Goal: Task Accomplishment & Management: Manage account settings

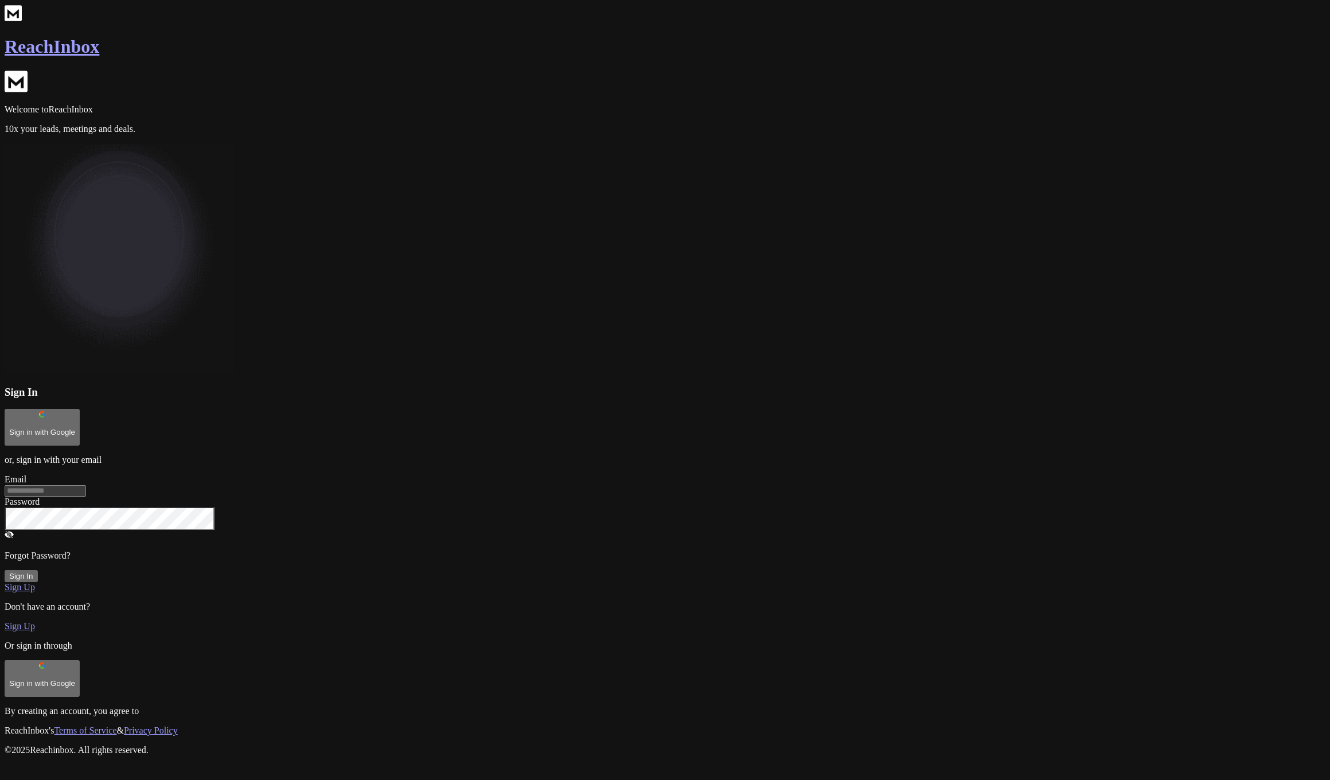
type input "**********"
click at [38, 570] on button "Sign In" at bounding box center [21, 576] width 33 height 12
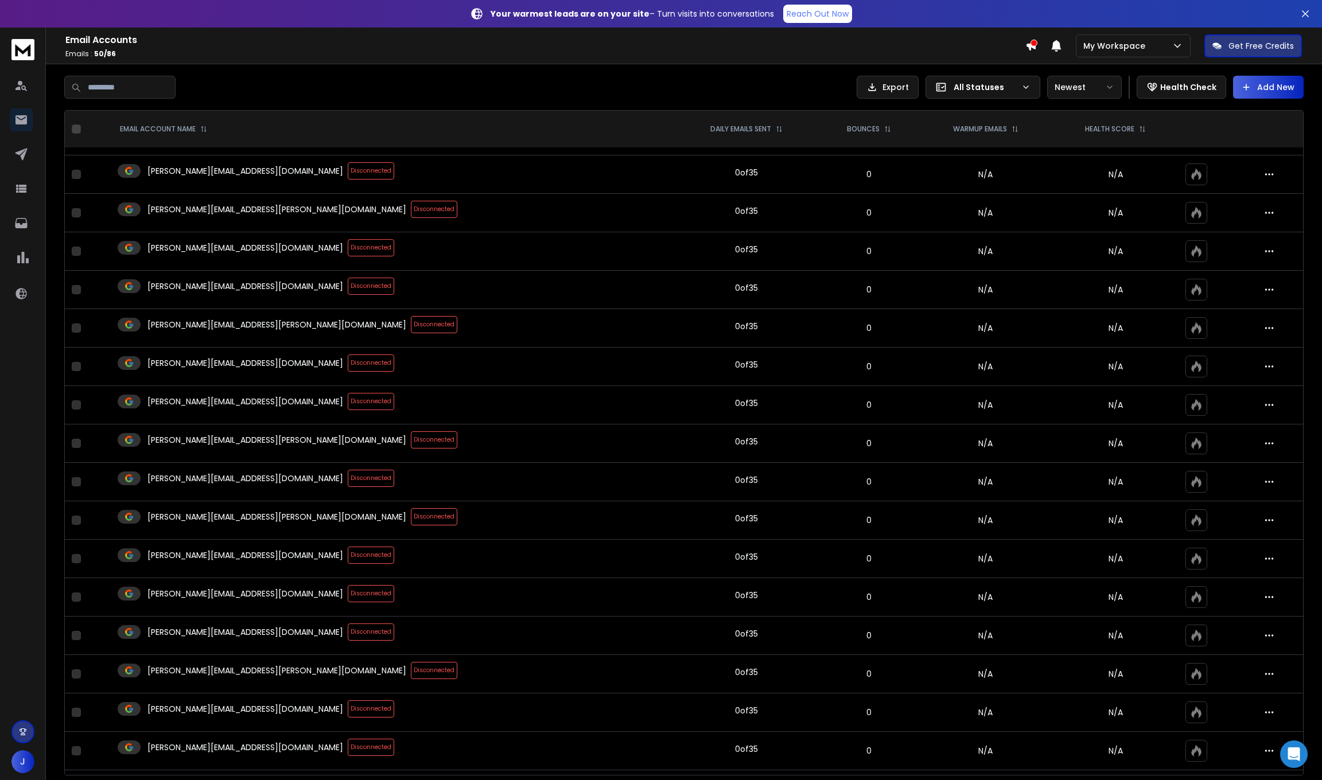
scroll to position [568, 0]
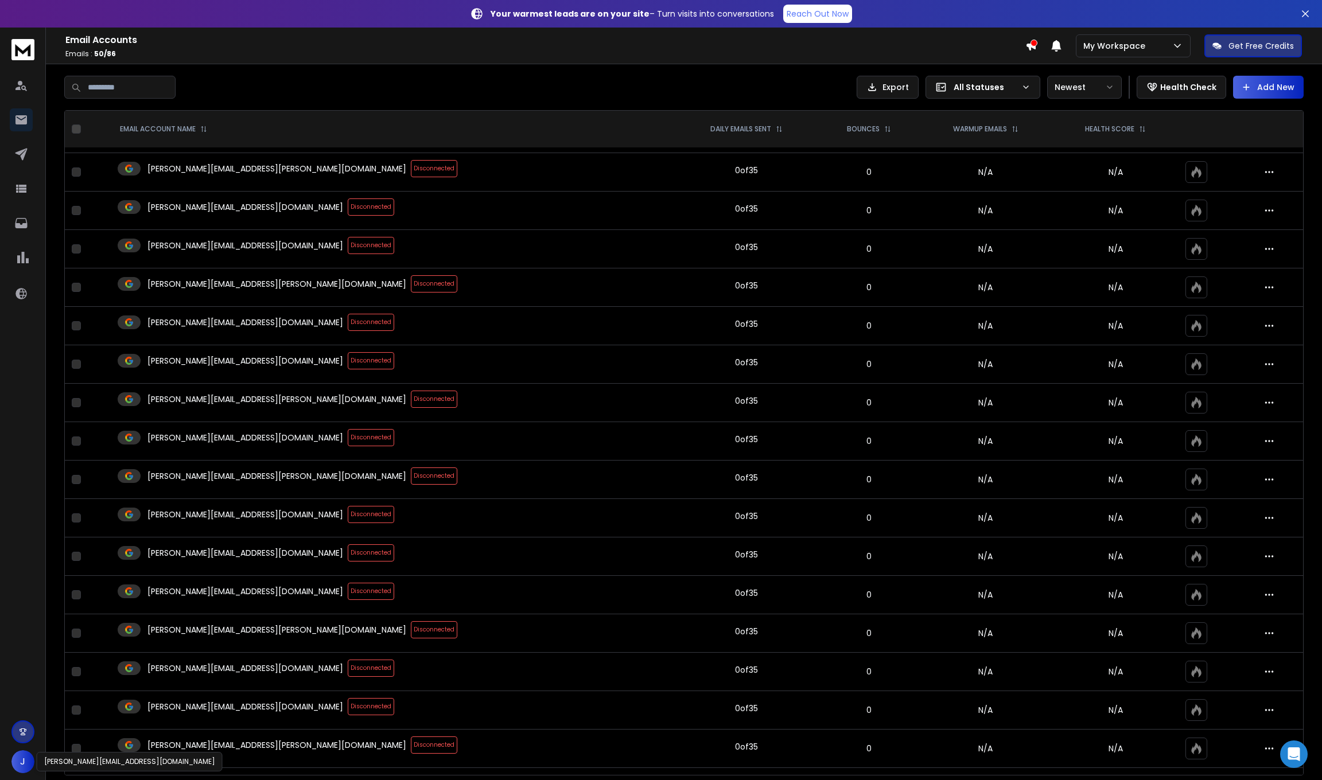
click at [26, 763] on span "J" at bounding box center [22, 761] width 23 height 23
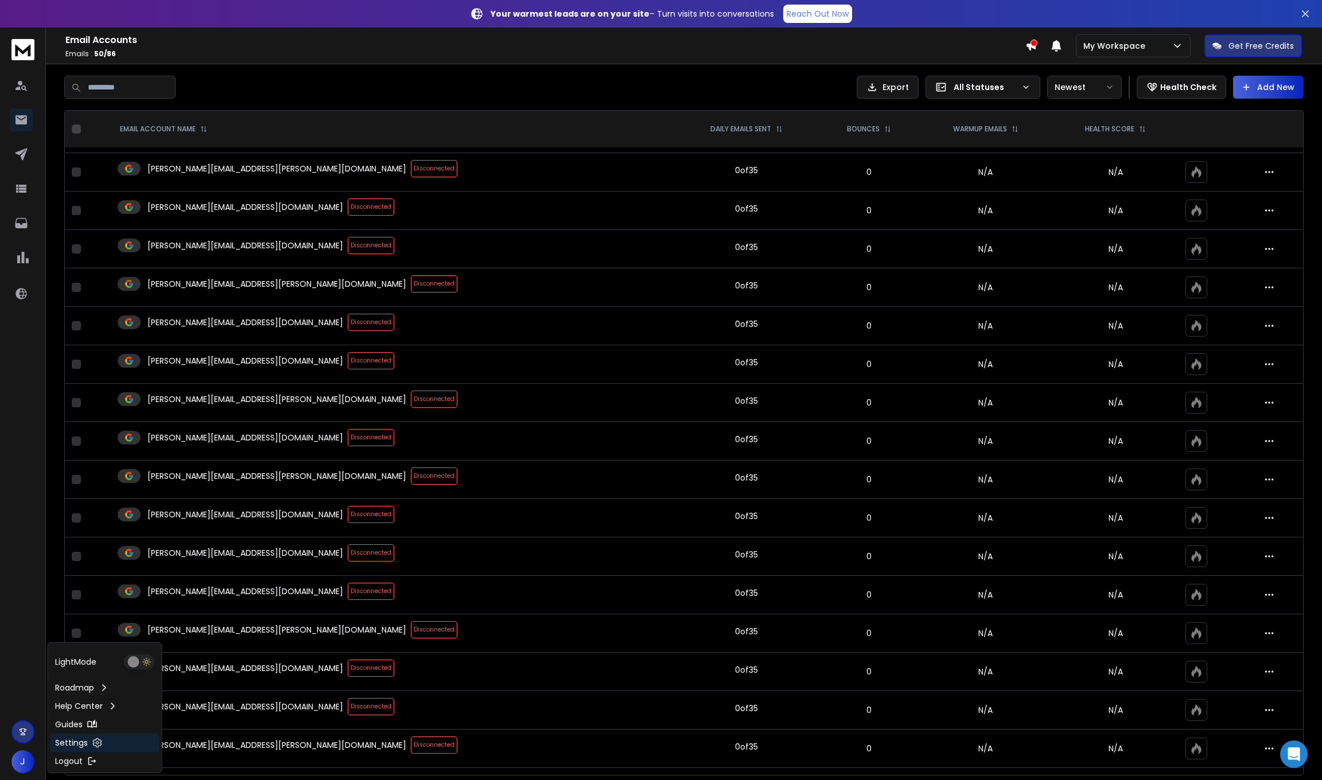
click at [77, 747] on p "Settings" at bounding box center [71, 742] width 33 height 11
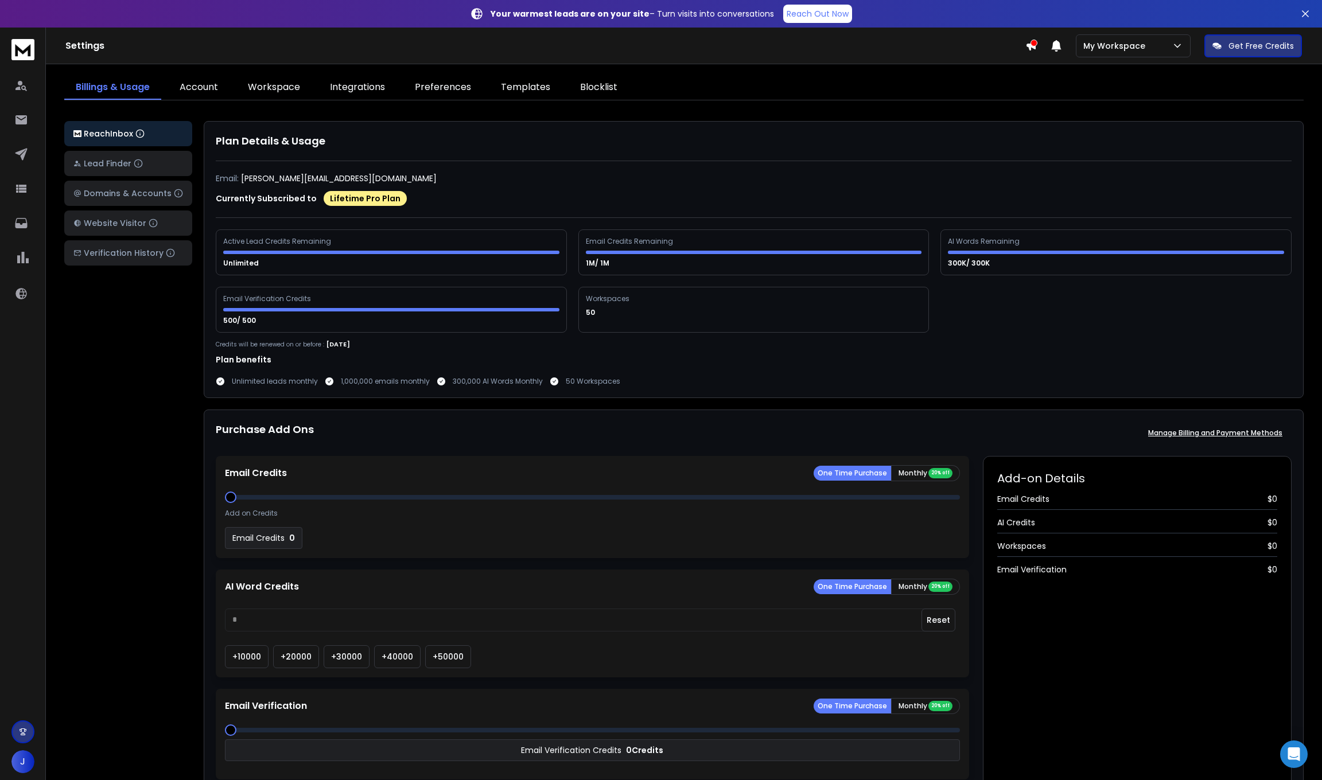
click at [202, 89] on link "Account" at bounding box center [198, 88] width 61 height 24
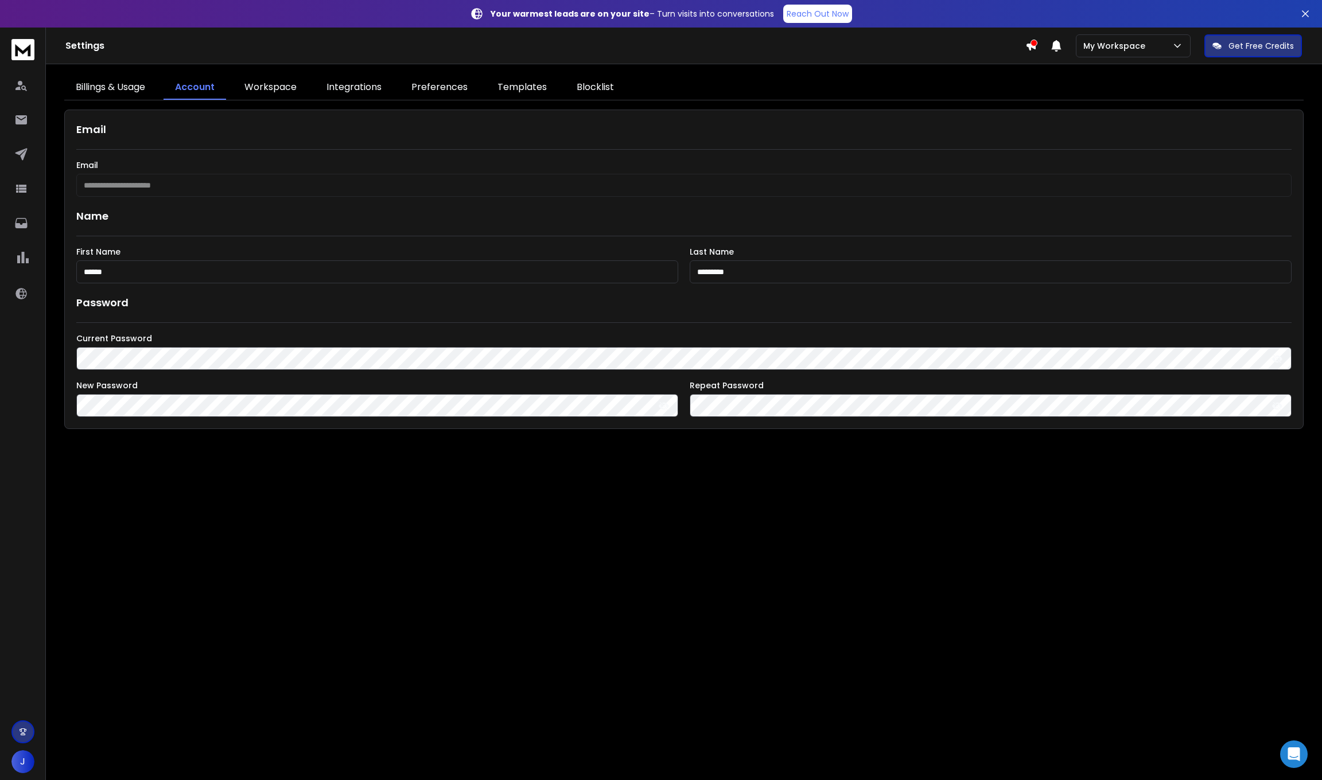
click at [270, 87] on link "Workspace" at bounding box center [270, 88] width 75 height 24
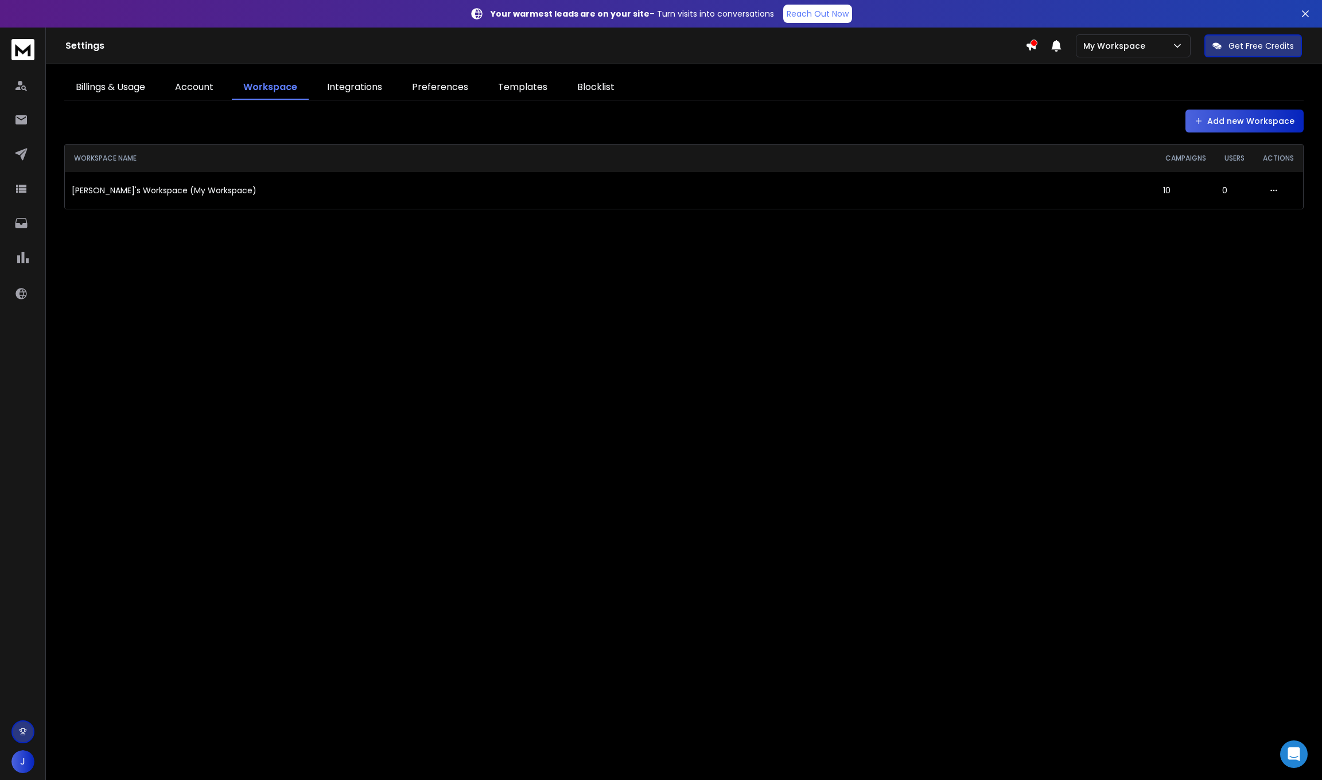
click at [352, 87] on link "Integrations" at bounding box center [354, 88] width 78 height 24
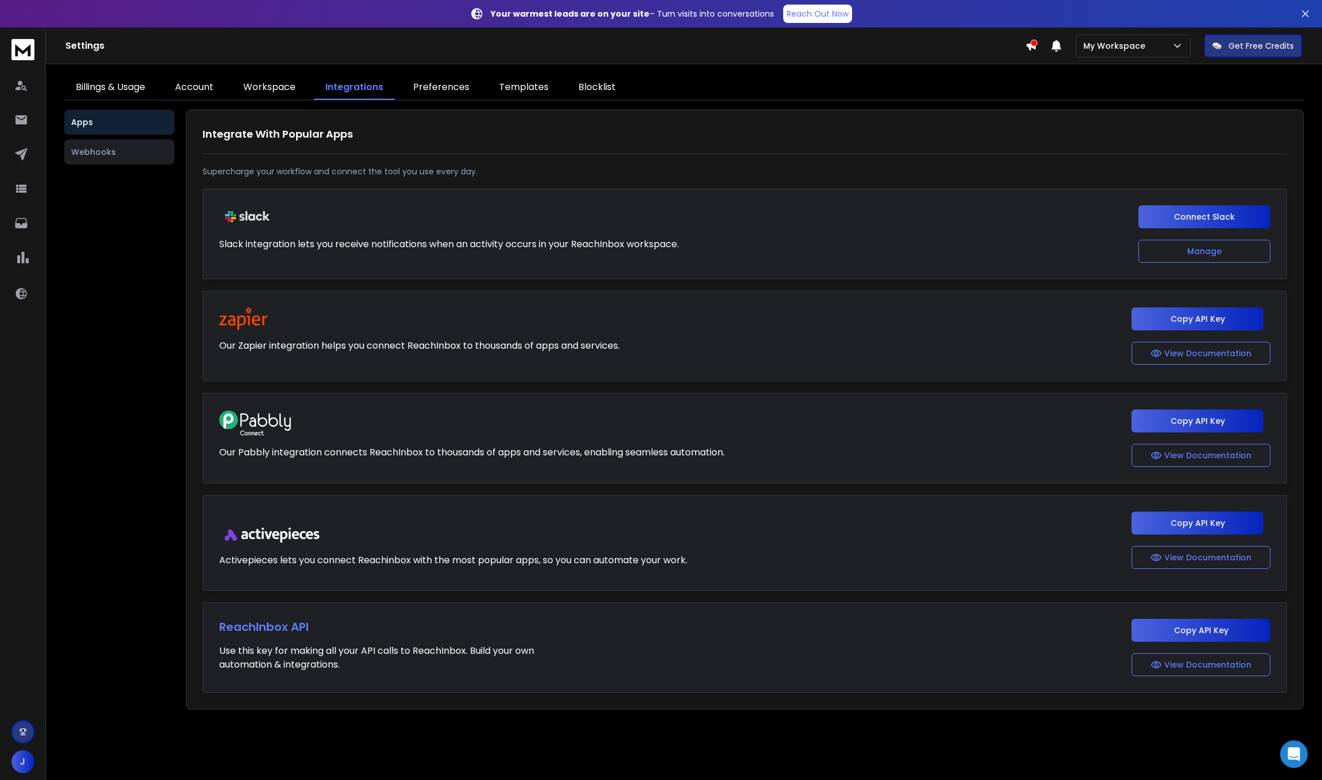
click at [438, 92] on link "Preferences" at bounding box center [441, 88] width 79 height 24
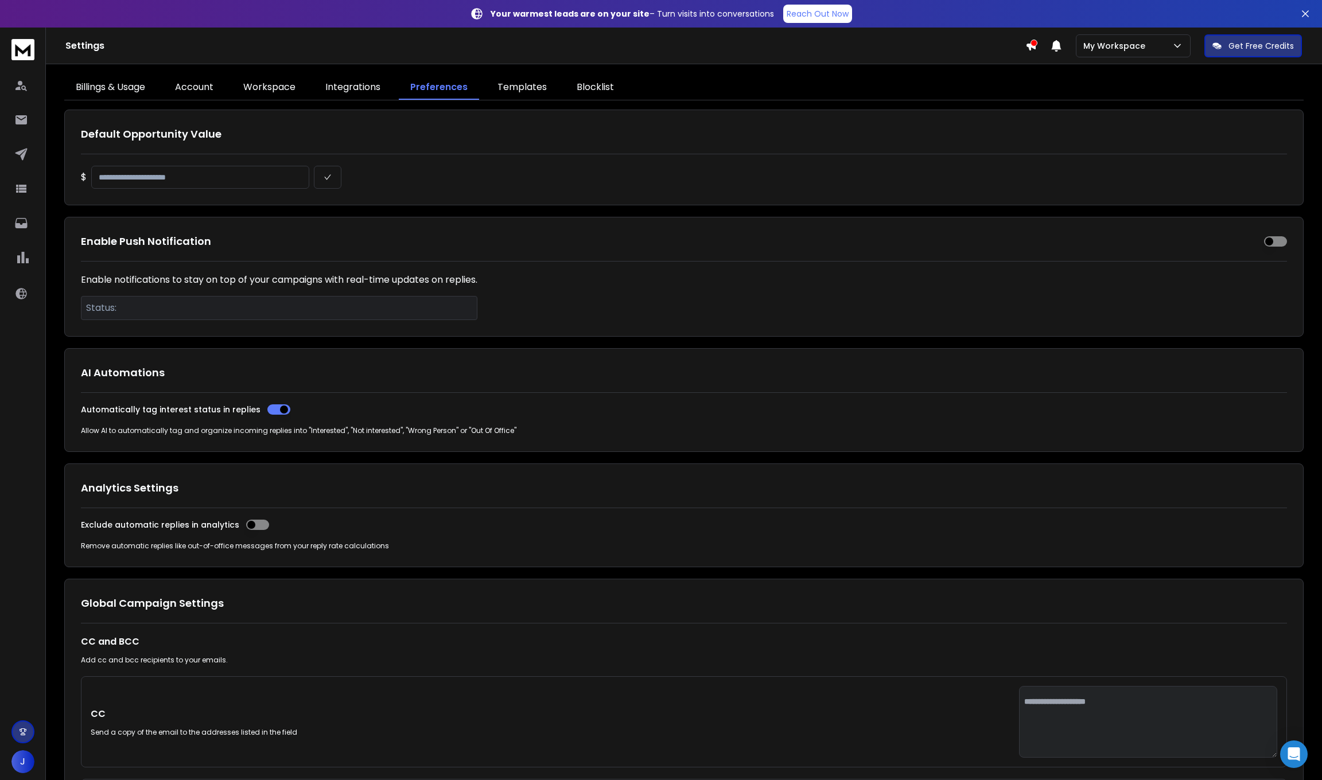
click at [524, 89] on link "Templates" at bounding box center [522, 88] width 72 height 24
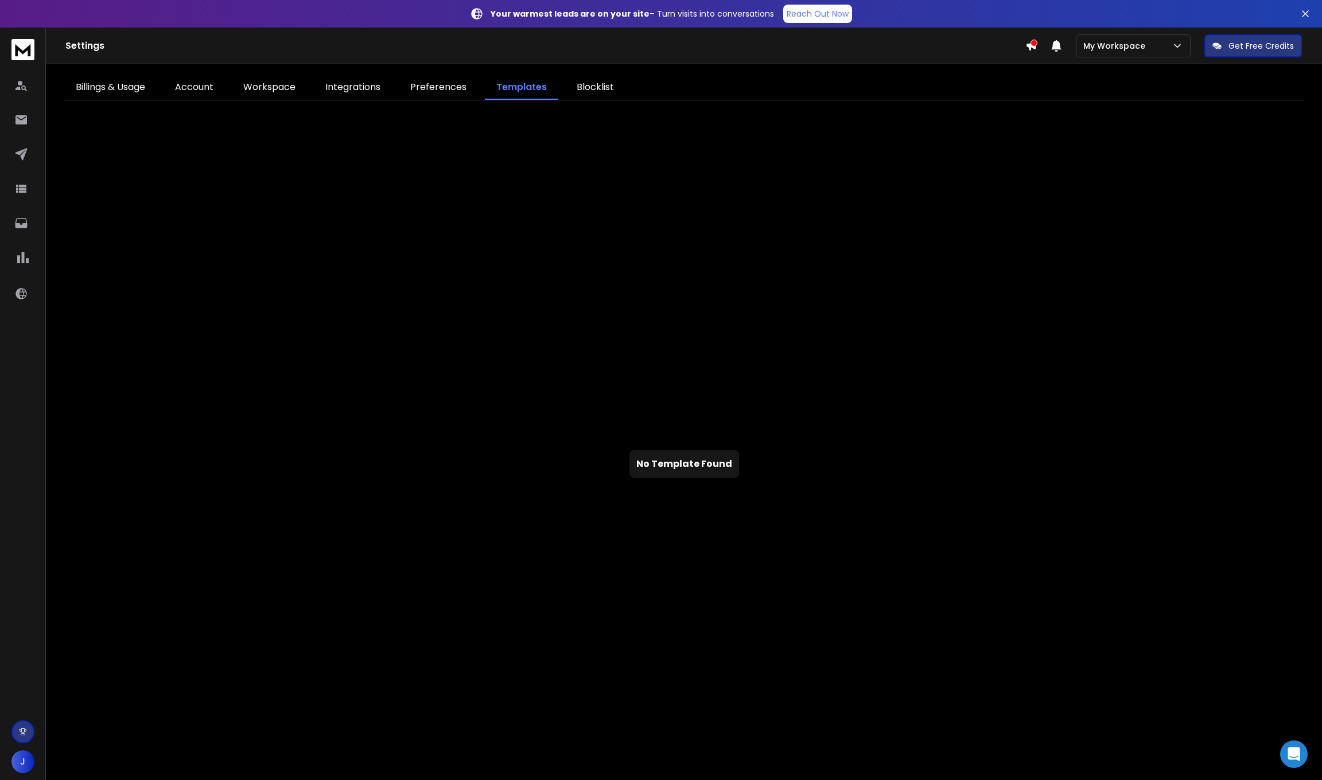
click at [603, 89] on link "Blocklist" at bounding box center [595, 88] width 60 height 24
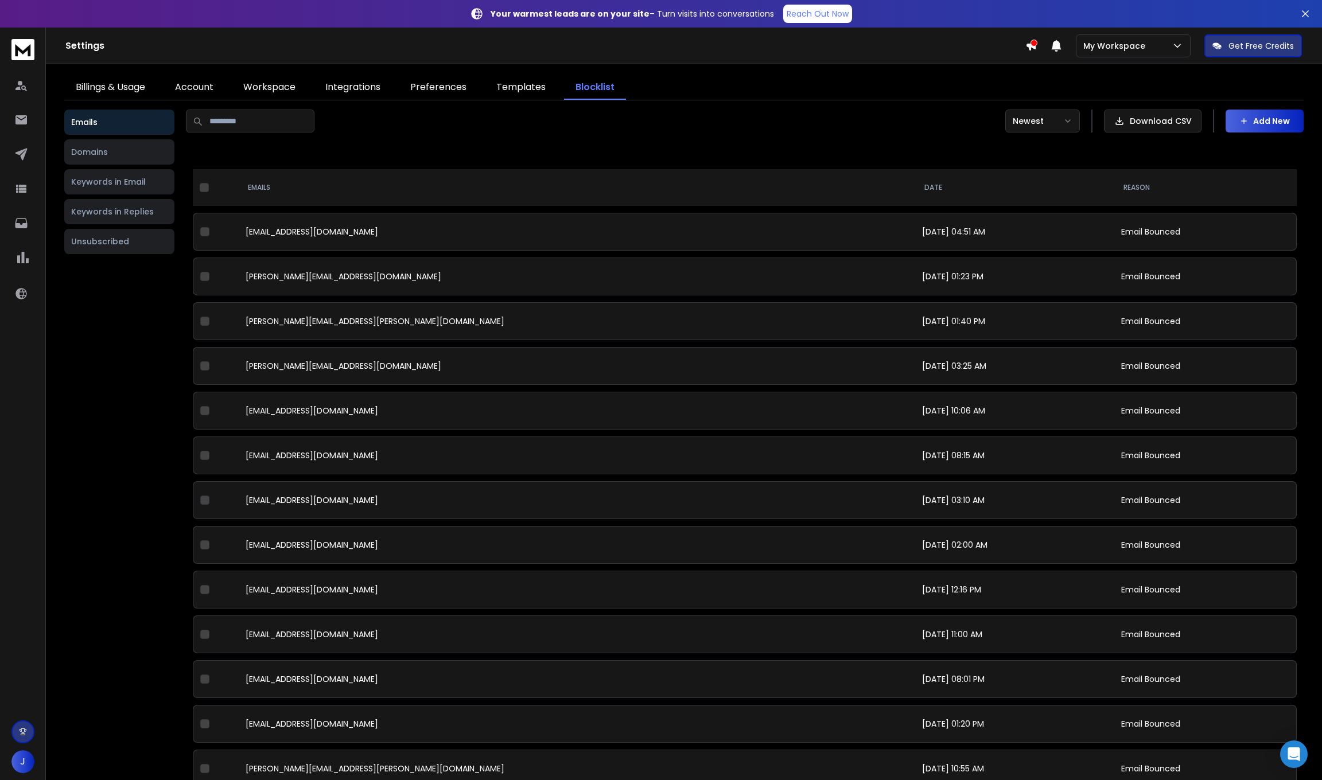
click at [204, 85] on link "Account" at bounding box center [193, 88] width 61 height 24
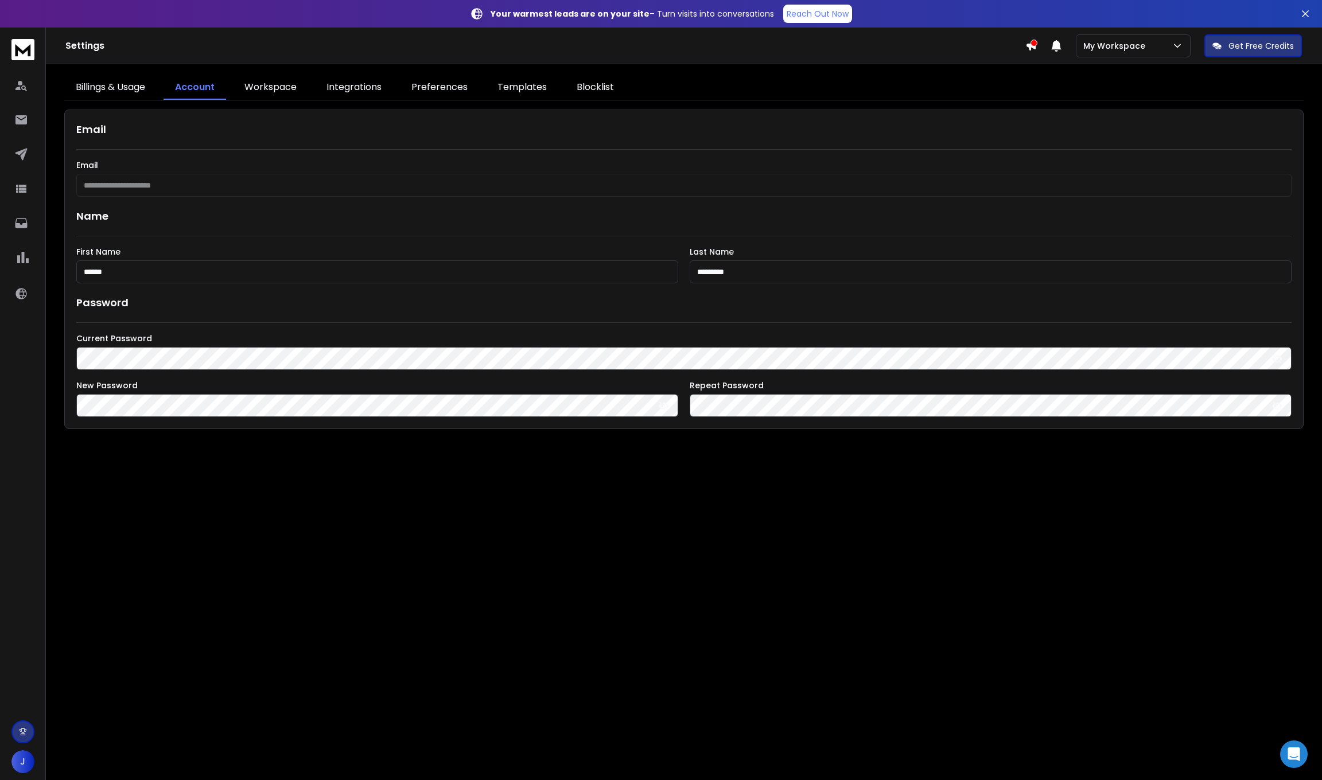
click at [111, 88] on link "Billings & Usage" at bounding box center [110, 88] width 92 height 24
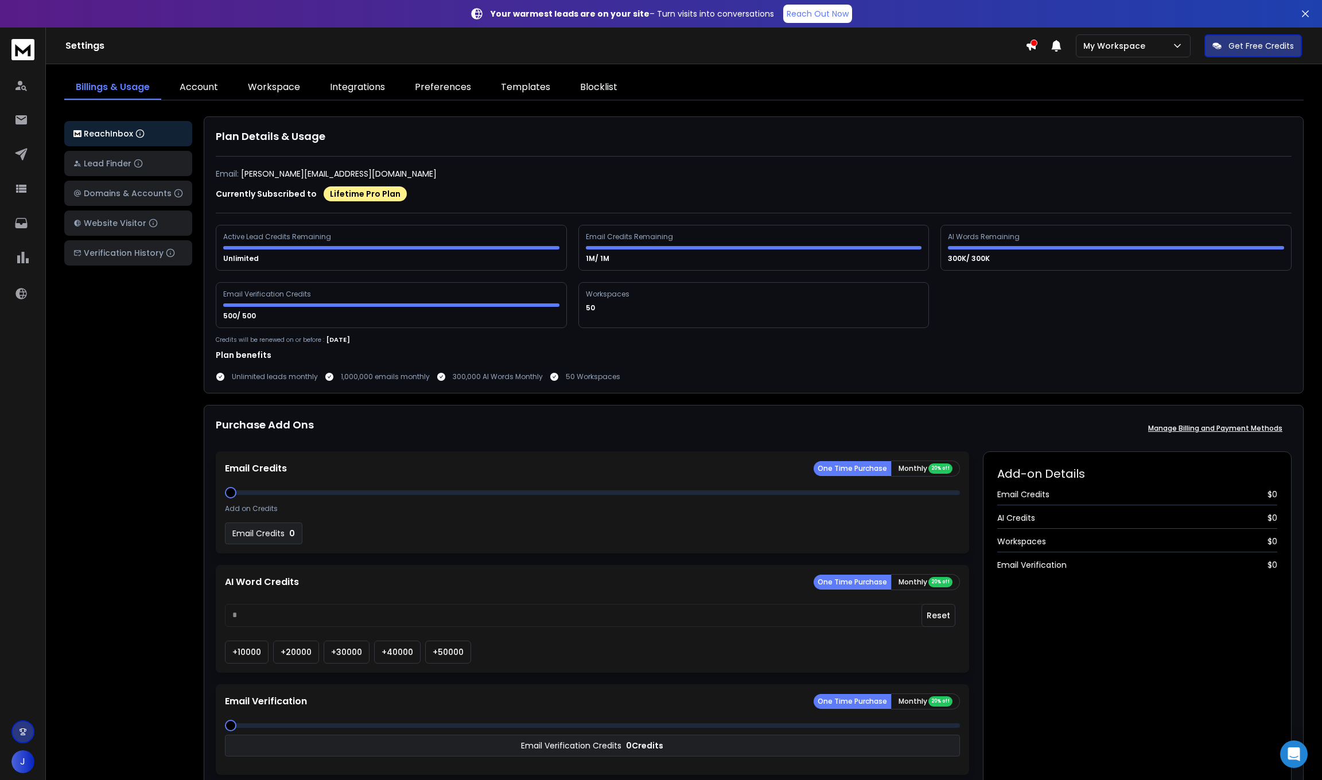
scroll to position [13, 0]
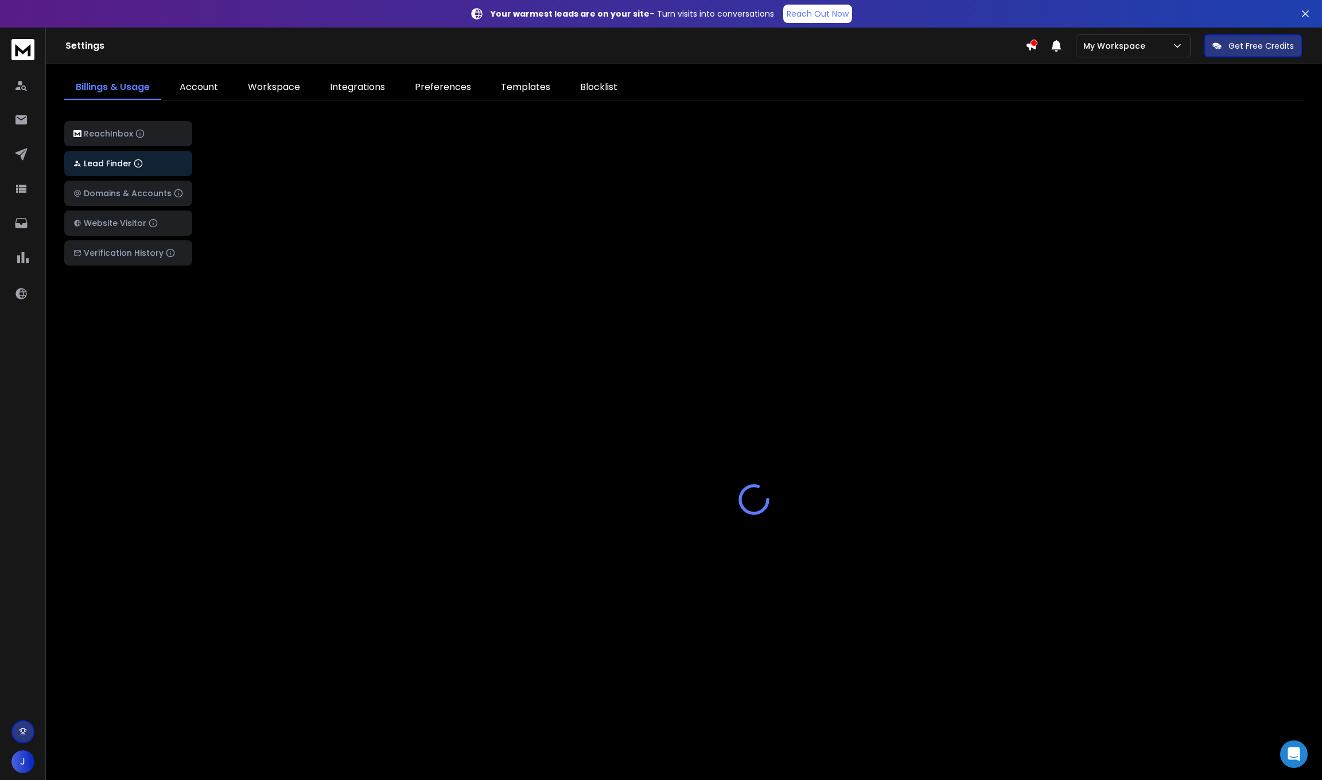
click at [92, 161] on button "Lead Finder" at bounding box center [128, 163] width 128 height 25
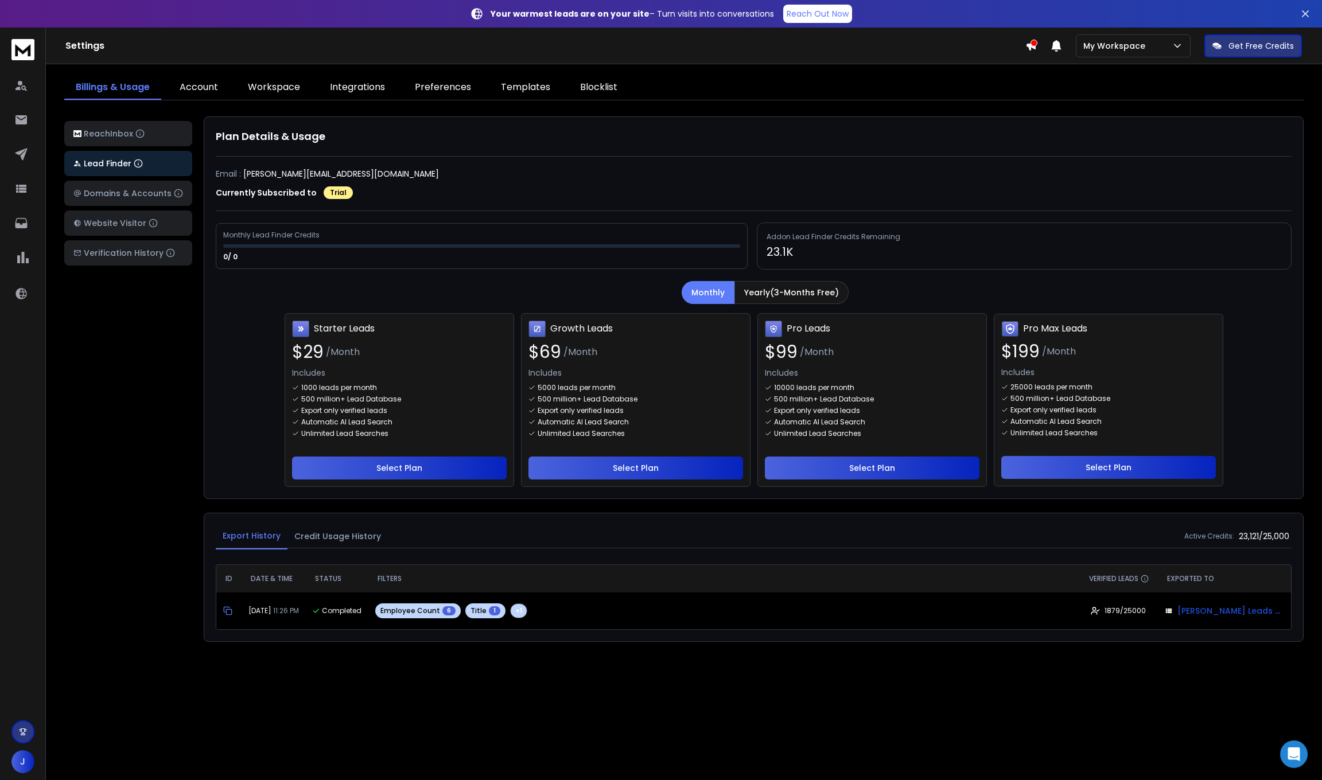
click at [194, 90] on link "Account" at bounding box center [198, 88] width 61 height 24
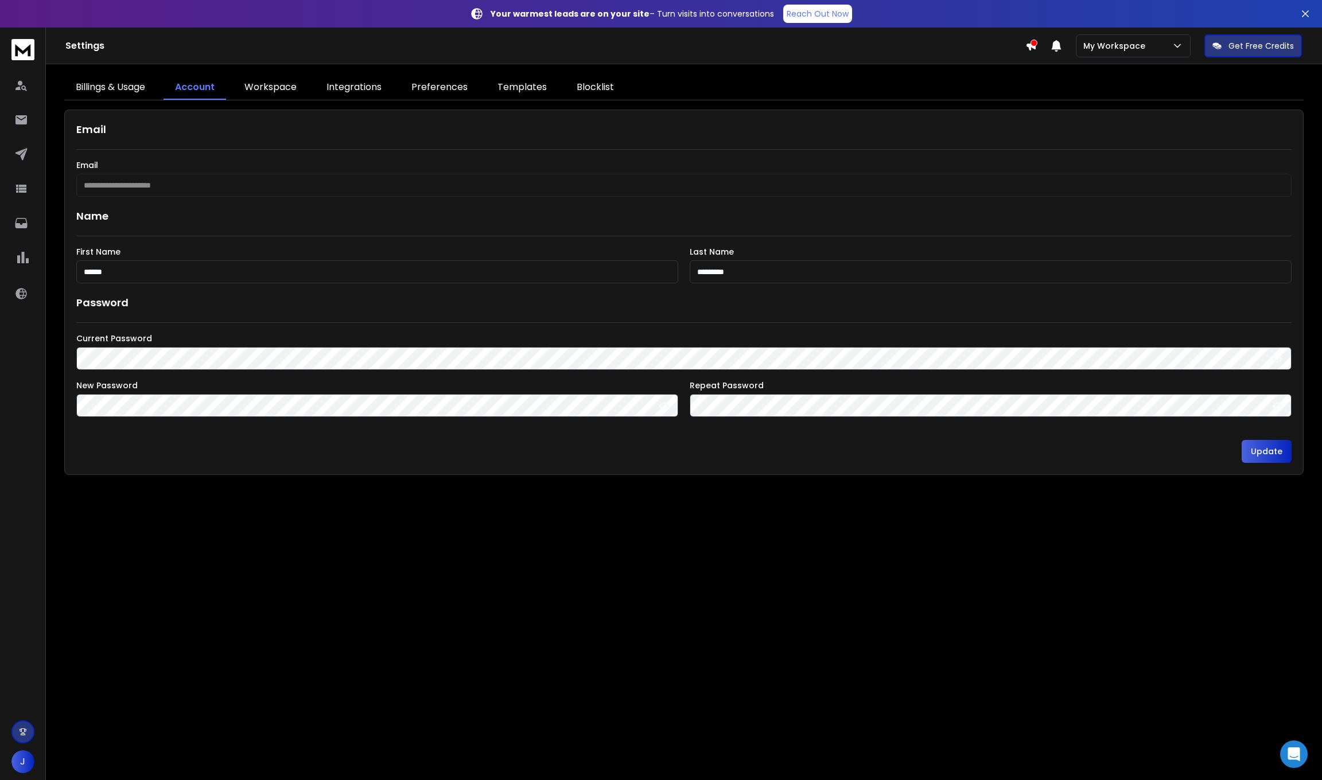
click at [1276, 409] on icon at bounding box center [1277, 406] width 10 height 10
click at [662, 410] on icon at bounding box center [664, 406] width 10 height 10
click at [1267, 448] on button "Update" at bounding box center [1266, 451] width 50 height 23
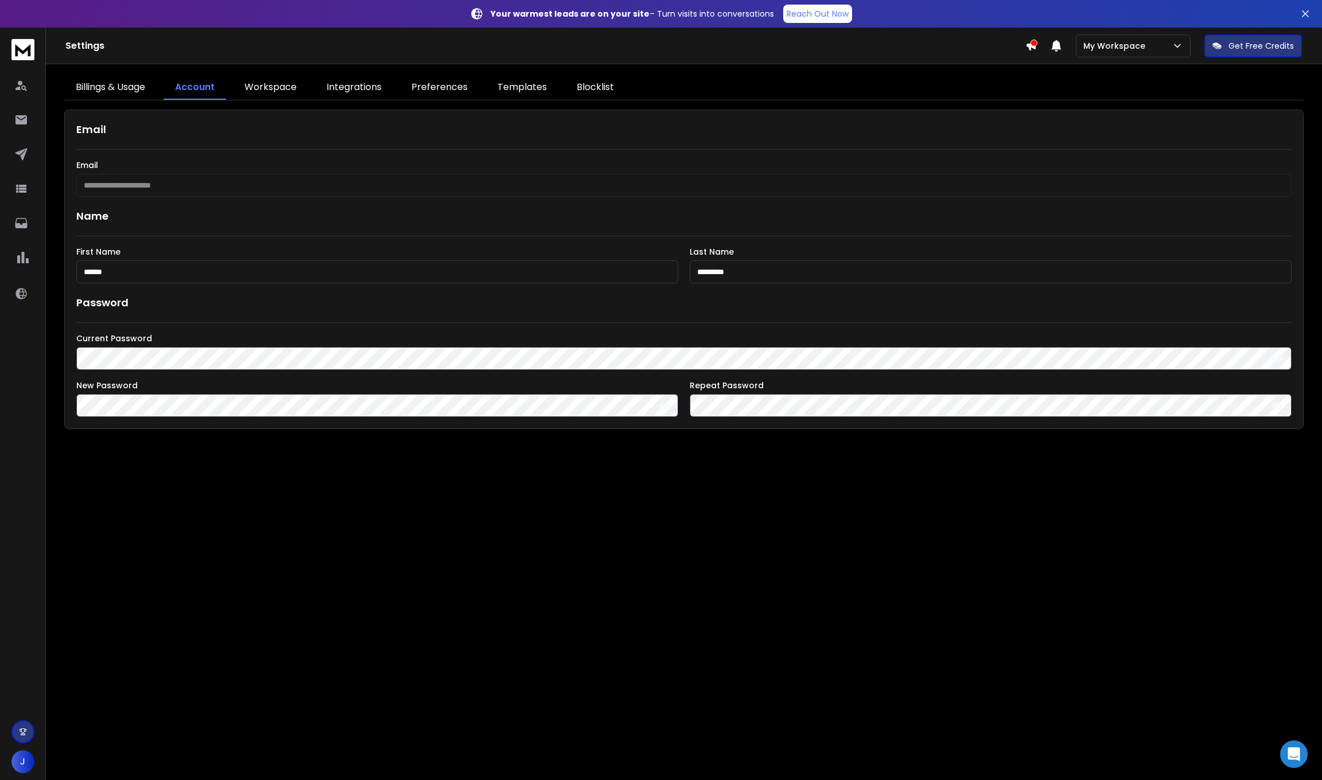
click at [342, 83] on link "Integrations" at bounding box center [354, 88] width 78 height 24
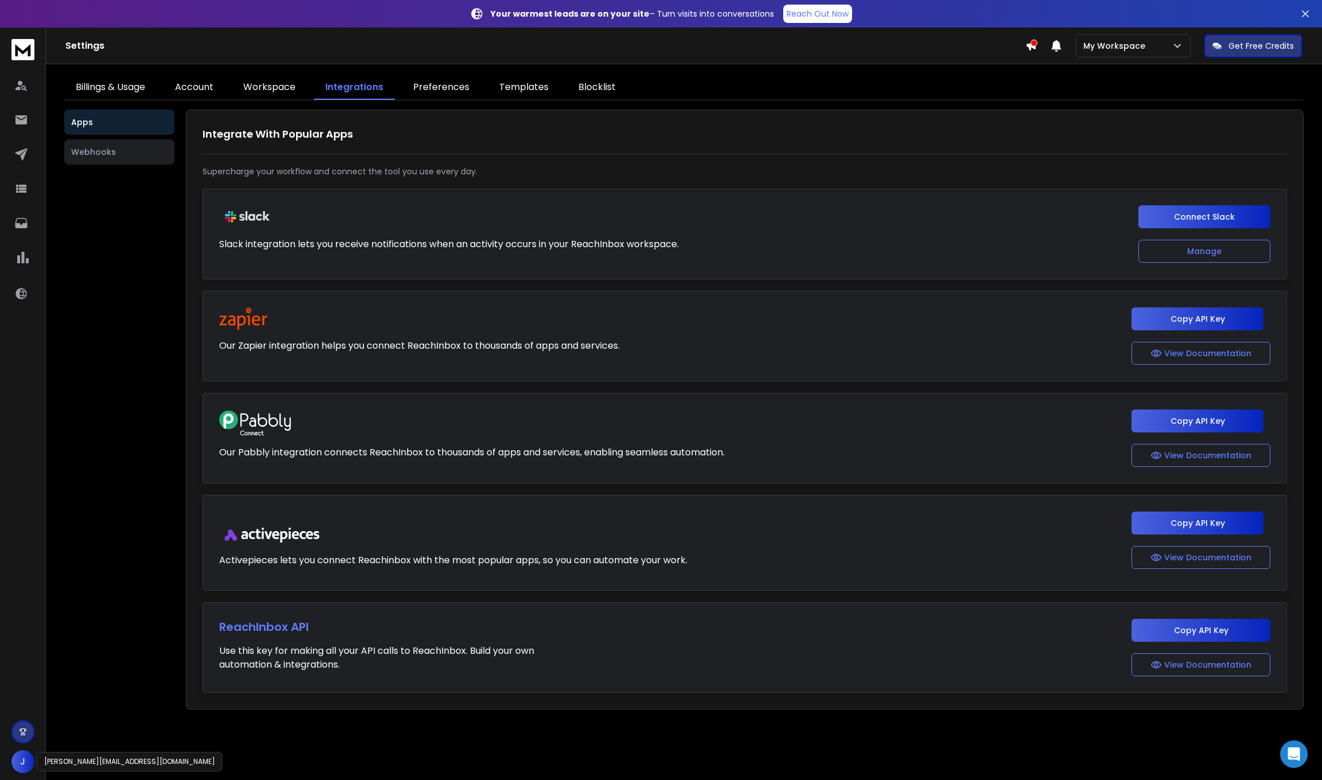
click at [22, 765] on span "J" at bounding box center [22, 761] width 23 height 23
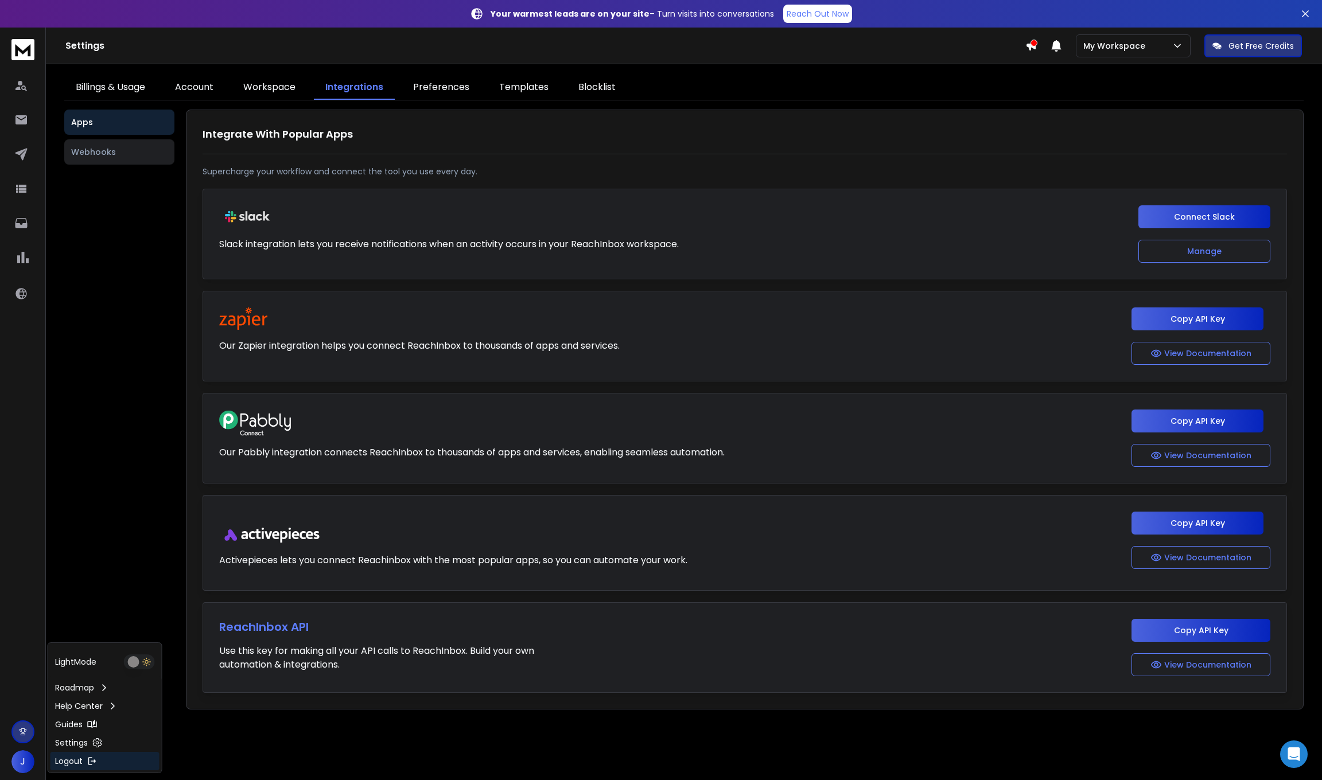
click at [69, 762] on p "Logout" at bounding box center [69, 760] width 28 height 11
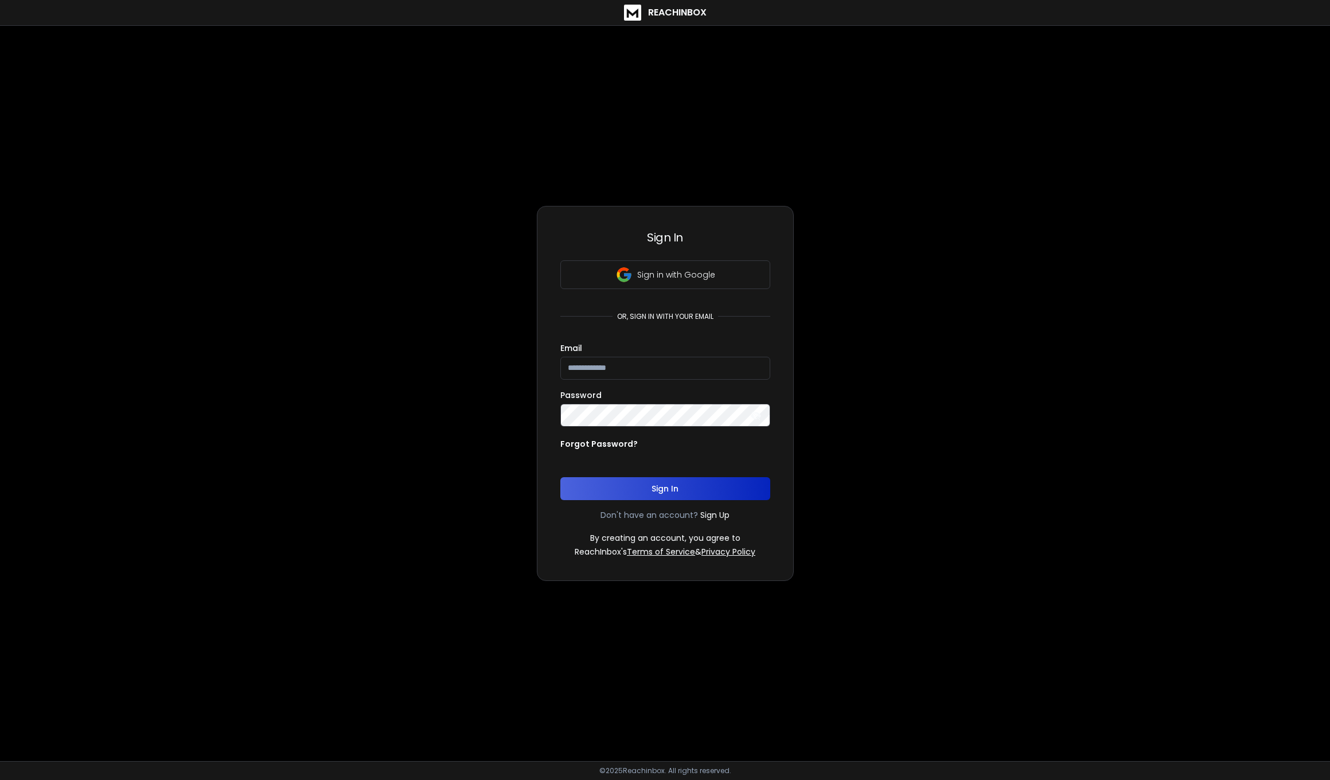
type input "**********"
click at [761, 415] on icon at bounding box center [756, 416] width 10 height 10
click at [697, 488] on button "Sign In" at bounding box center [665, 488] width 210 height 23
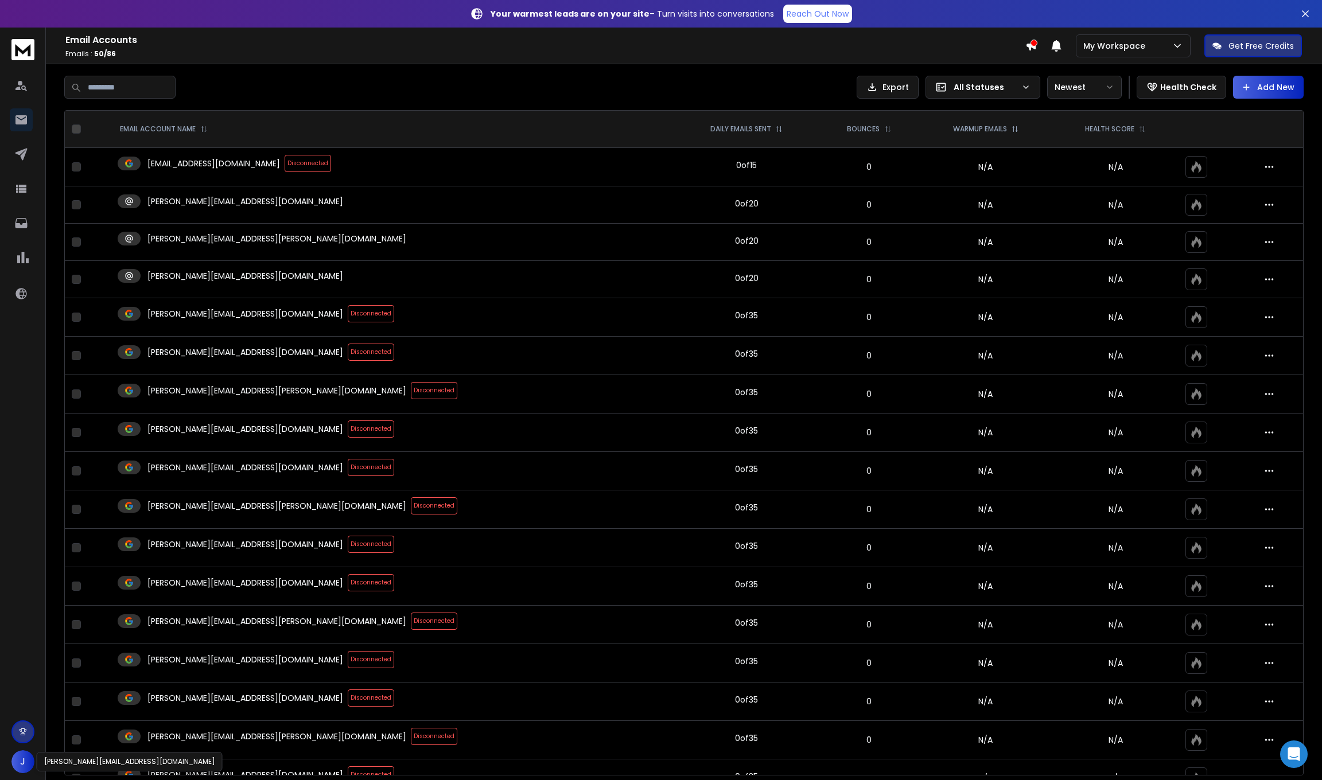
click at [27, 763] on span "J" at bounding box center [22, 761] width 23 height 23
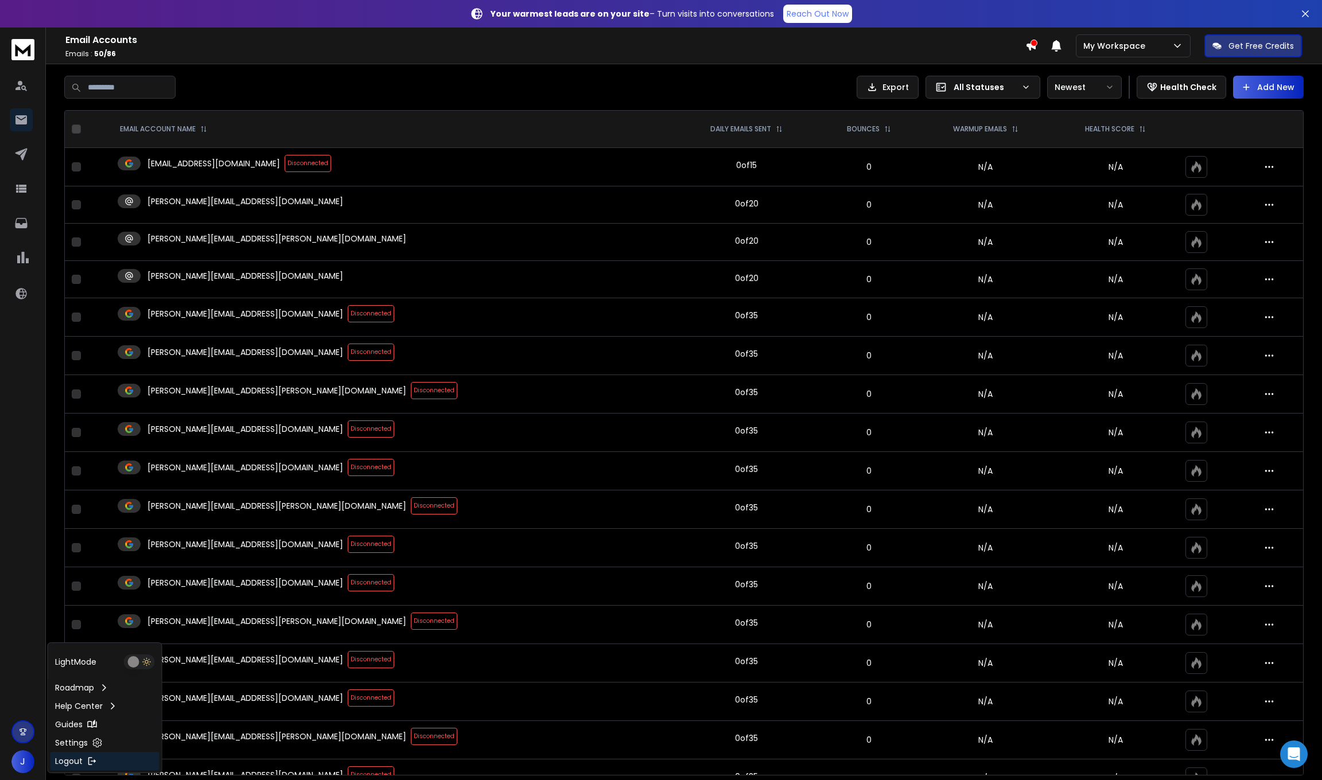
click at [63, 764] on p "Logout" at bounding box center [69, 760] width 28 height 11
